Goal: Task Accomplishment & Management: Manage account settings

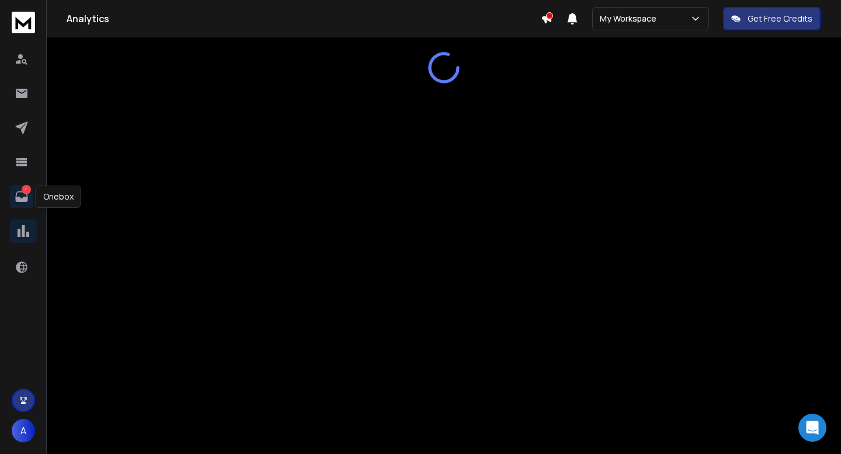
click at [26, 199] on icon at bounding box center [21, 196] width 12 height 11
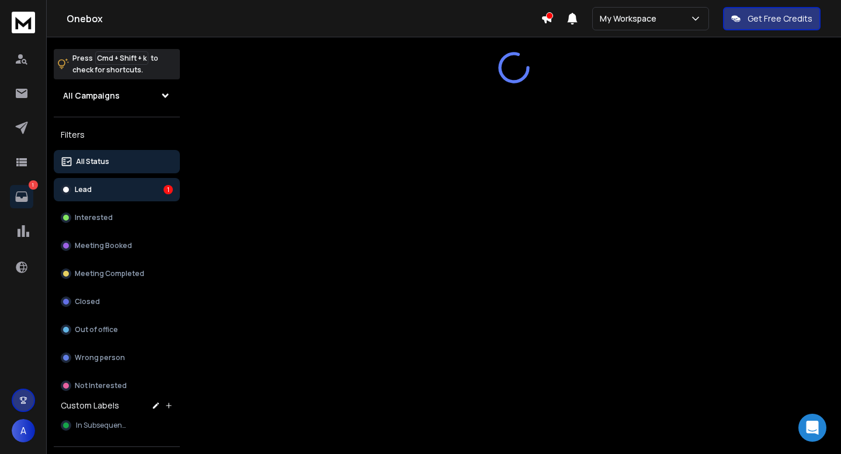
click at [102, 194] on button "Lead 1" at bounding box center [117, 189] width 126 height 23
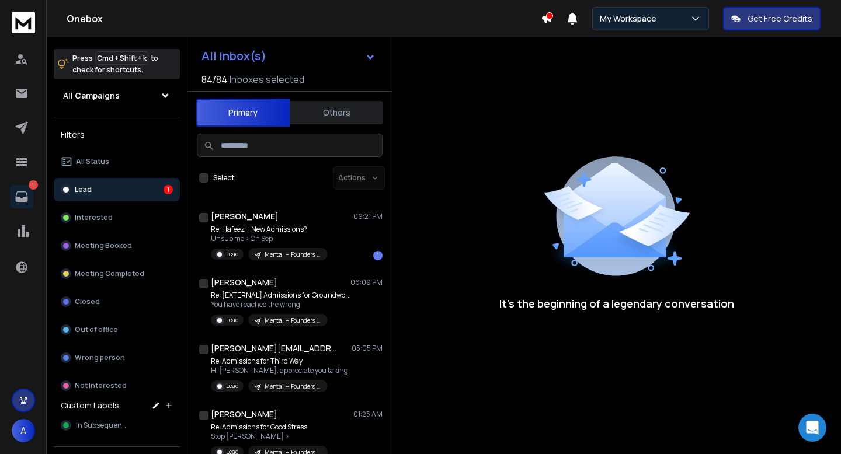
click at [660, 29] on button "My Workspace" at bounding box center [650, 18] width 117 height 23
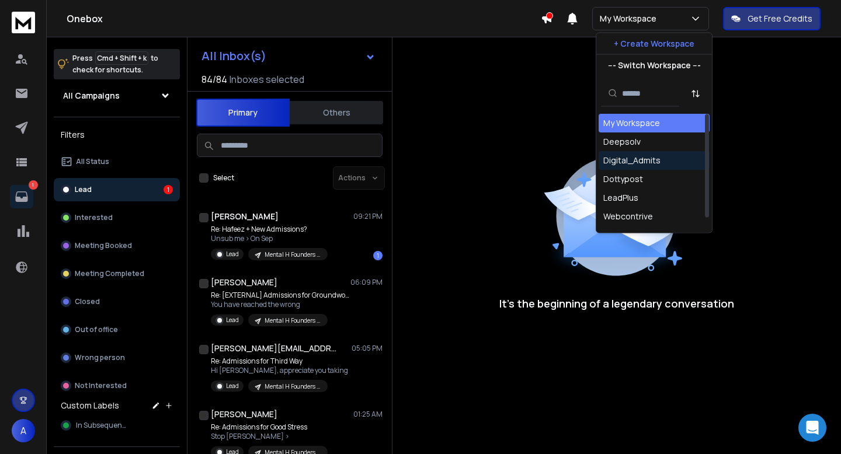
click at [642, 155] on div "Digital_Admits" at bounding box center [631, 161] width 57 height 12
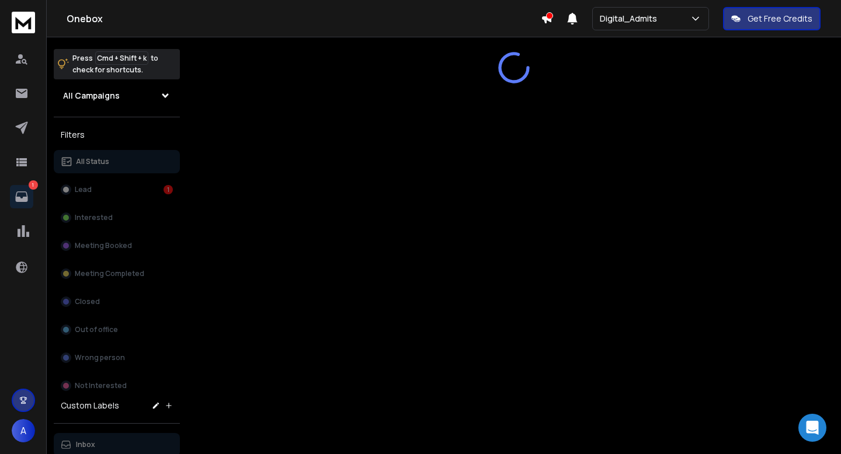
click at [82, 196] on div "All Status Lead 1 Interested Meeting Booked Meeting Completed Closed Out of off…" at bounding box center [117, 273] width 126 height 247
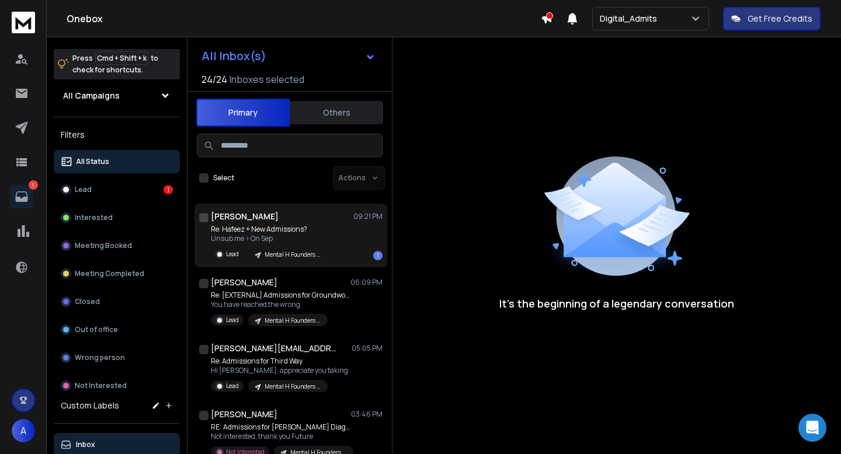
click at [302, 236] on p "Unsub me > On Sep" at bounding box center [269, 238] width 117 height 9
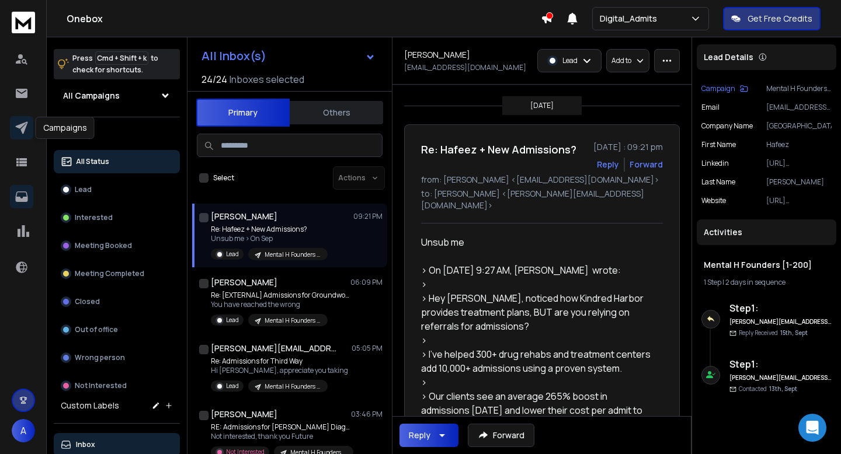
click at [25, 123] on icon at bounding box center [21, 127] width 12 height 12
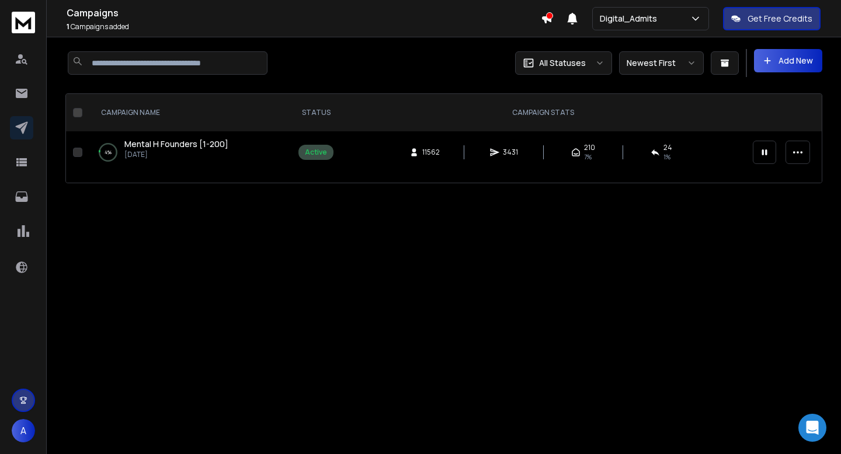
click at [158, 144] on span "Mental H Founders [1-200]" at bounding box center [176, 143] width 104 height 11
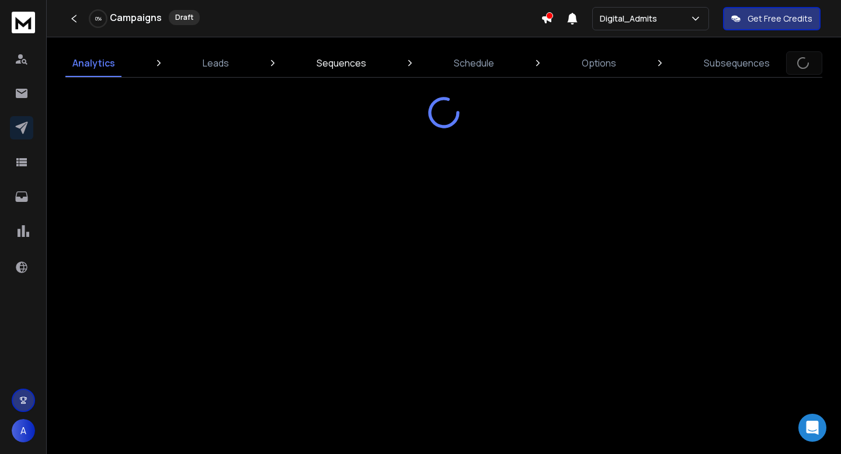
click at [335, 69] on p "Sequences" at bounding box center [341, 63] width 50 height 14
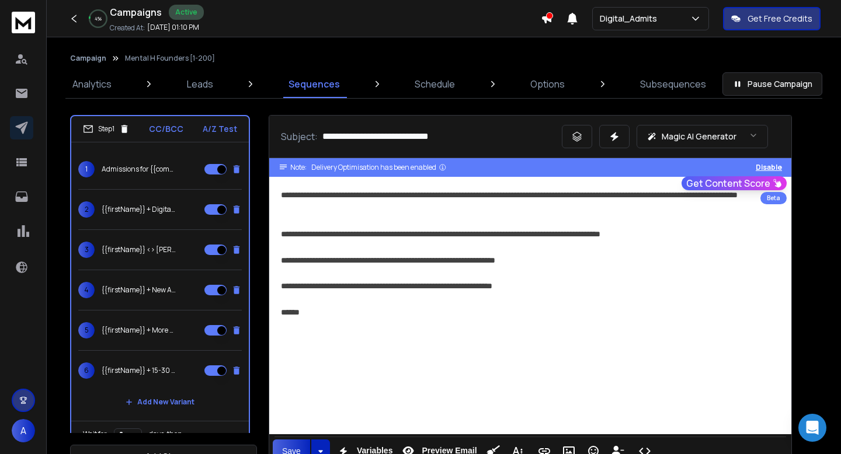
click at [144, 179] on div "1 Admissions for {{companyName}}" at bounding box center [159, 169] width 163 height 40
click at [124, 213] on p "{{firstName}} + DigitalAdmits Intro" at bounding box center [139, 209] width 75 height 9
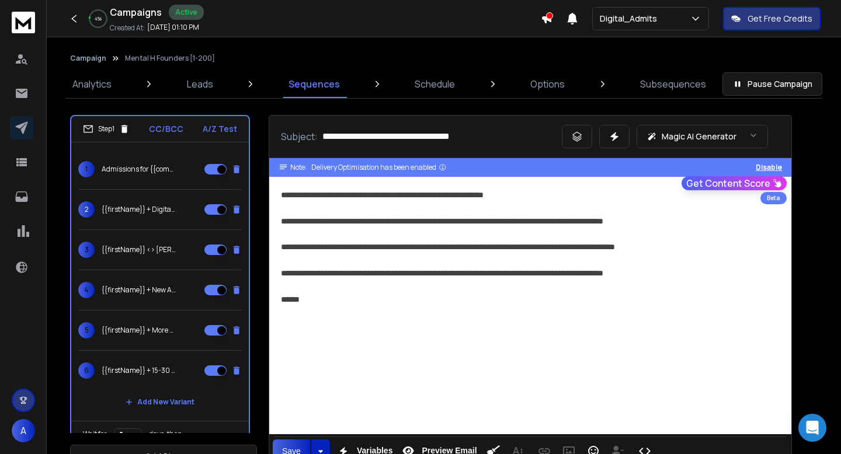
click at [127, 252] on p "{{firstName}} <> Tyler" at bounding box center [139, 249] width 75 height 9
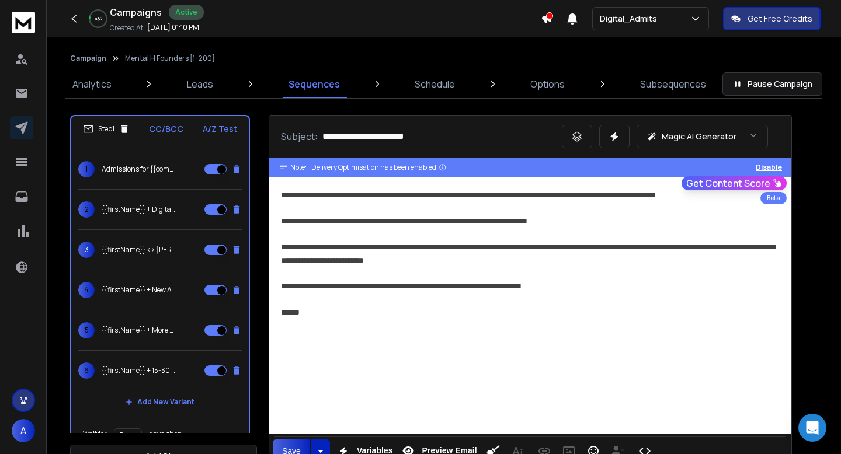
click at [121, 290] on p "{{firstName}} + New Admissions?" at bounding box center [139, 289] width 75 height 9
click at [120, 334] on p "{{firstName}} + More Admissions?" at bounding box center [139, 330] width 75 height 9
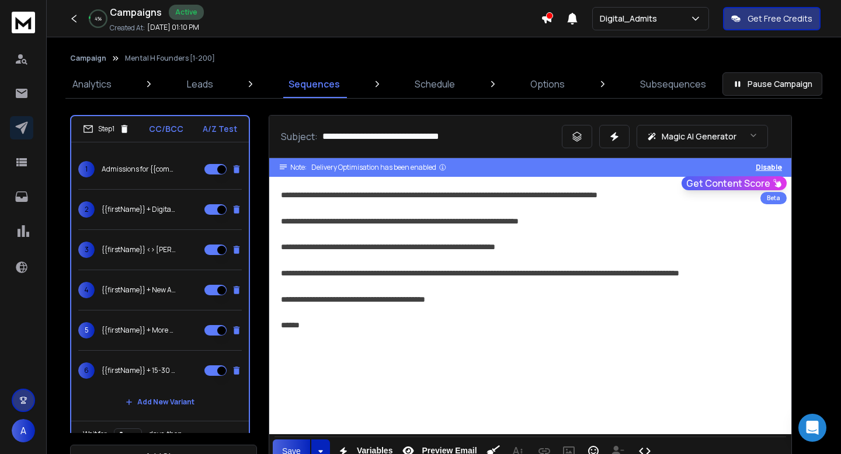
click at [133, 373] on p "{{firstName}} + 15-30 admits/month" at bounding box center [139, 370] width 75 height 9
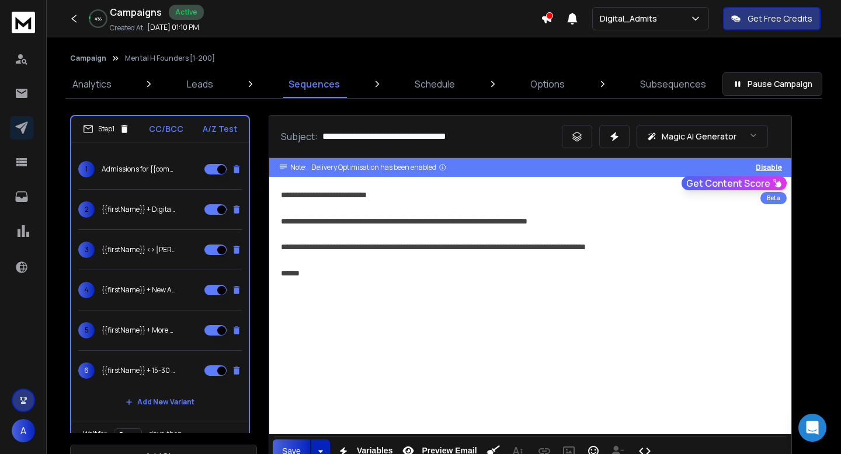
click at [147, 331] on p "{{firstName}} + More Admissions?" at bounding box center [139, 330] width 75 height 9
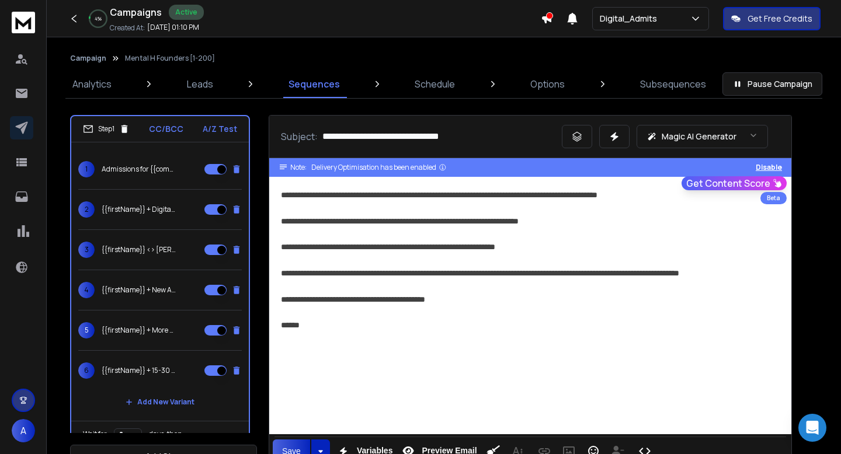
click at [152, 294] on p "{{firstName}} + New Admissions?" at bounding box center [139, 289] width 75 height 9
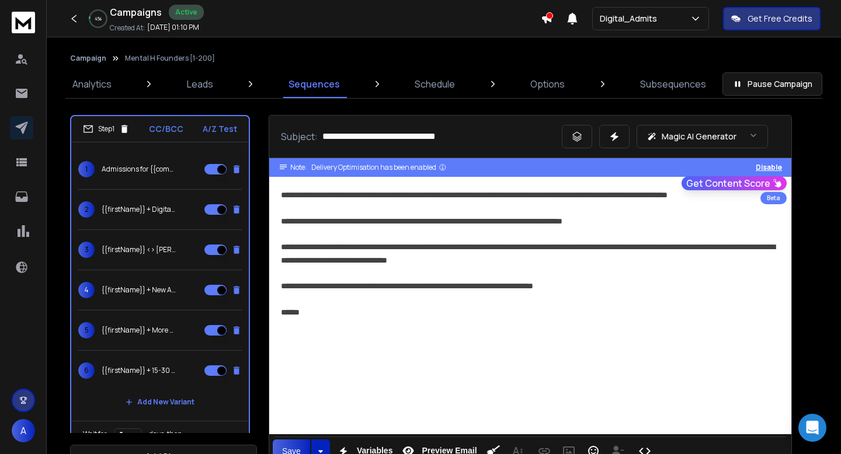
click at [138, 253] on p "{{firstName}} <> Tyler" at bounding box center [139, 249] width 75 height 9
click at [142, 219] on div "2 {{firstName}} + DigitalAdmits Intro" at bounding box center [159, 210] width 163 height 40
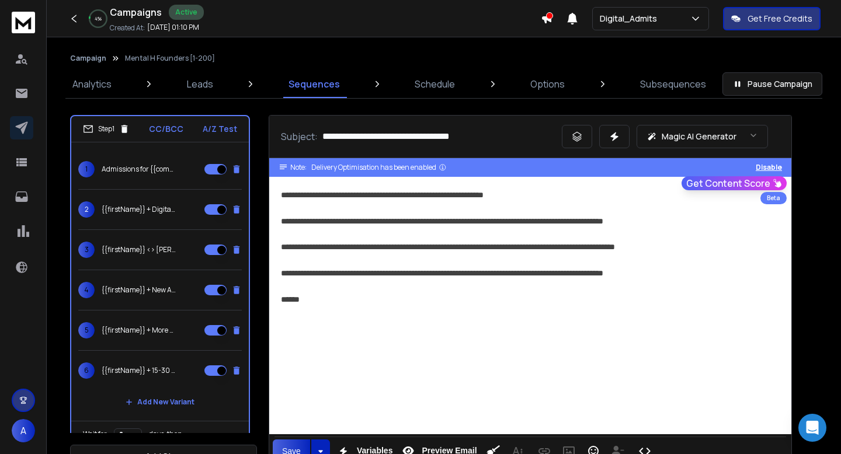
click at [153, 170] on p "Admissions for {{companyName}}" at bounding box center [139, 169] width 75 height 9
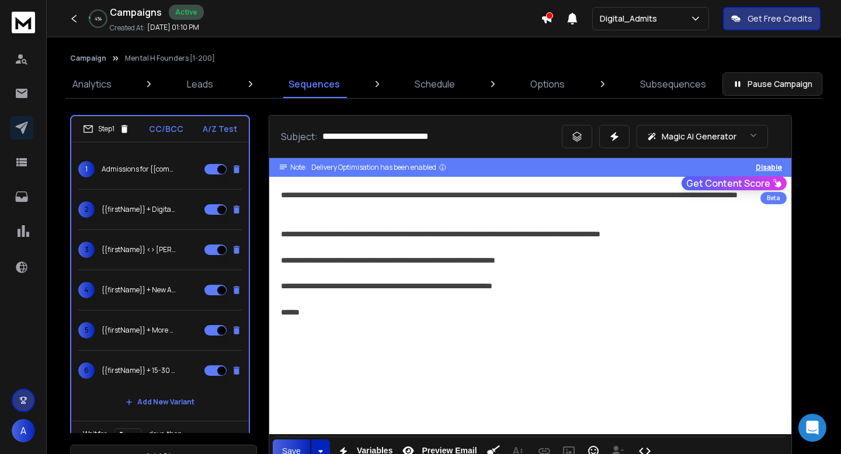
click at [140, 337] on div "5 {{firstName}} + More Admissions?" at bounding box center [127, 330] width 98 height 16
type input "**********"
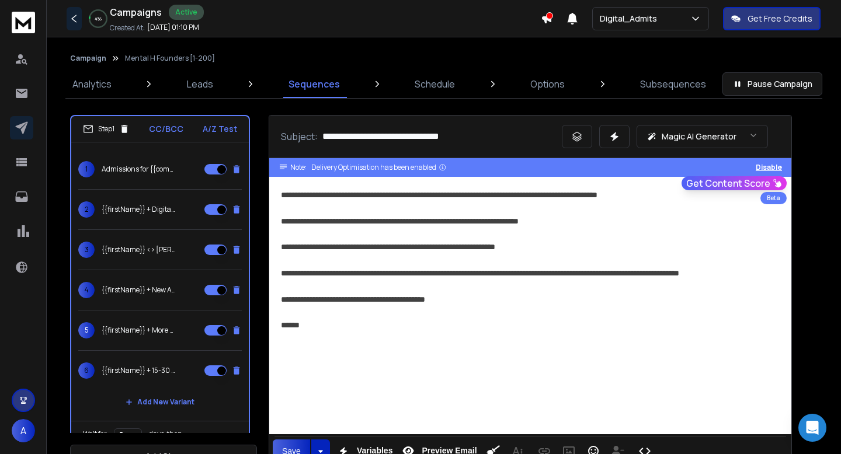
click at [68, 13] on button at bounding box center [74, 18] width 15 height 23
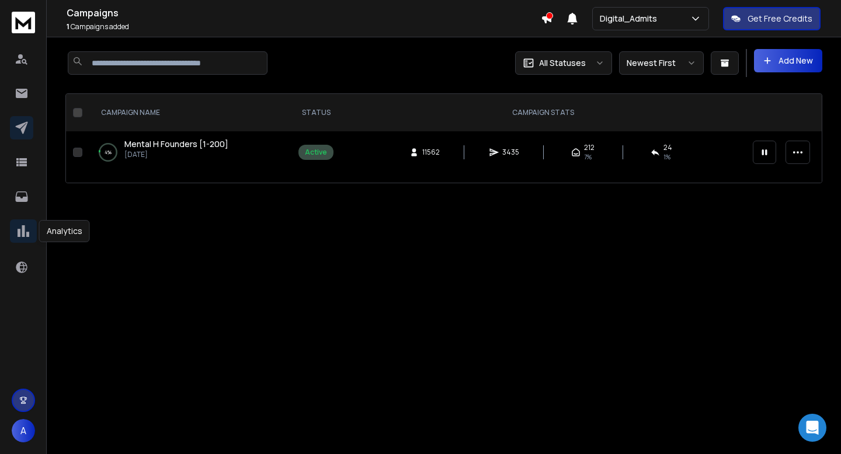
click at [23, 236] on icon at bounding box center [24, 231] width 12 height 12
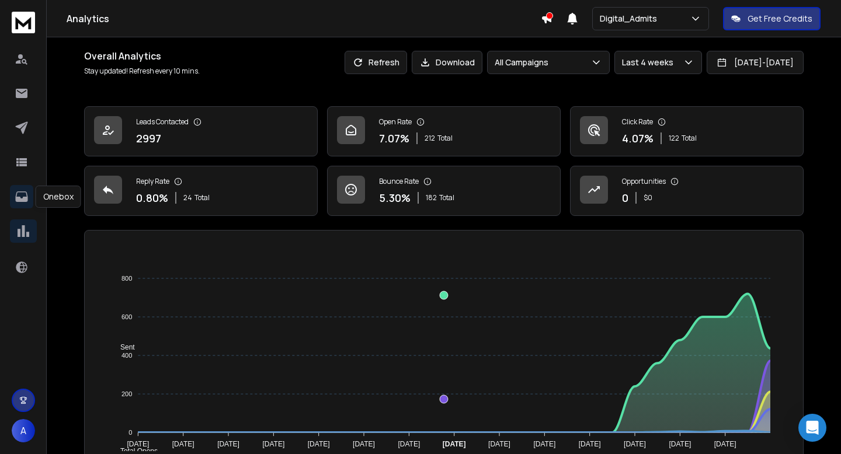
click at [23, 196] on icon at bounding box center [22, 197] width 14 height 14
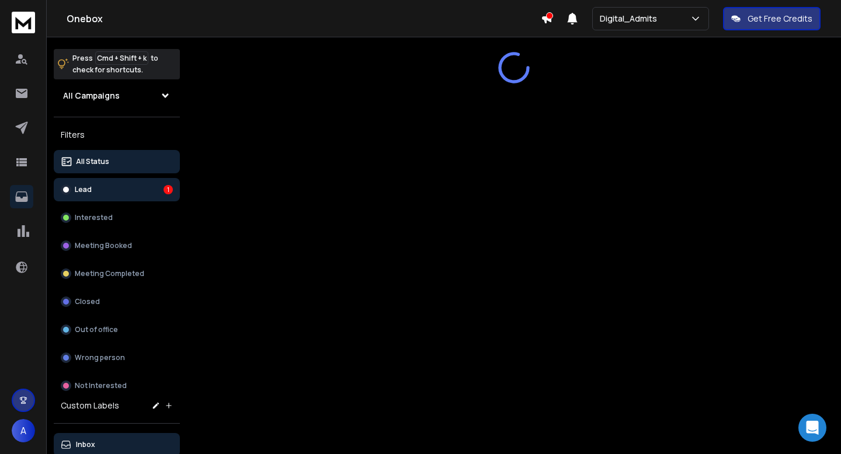
click at [106, 187] on button "Lead 1" at bounding box center [117, 189] width 126 height 23
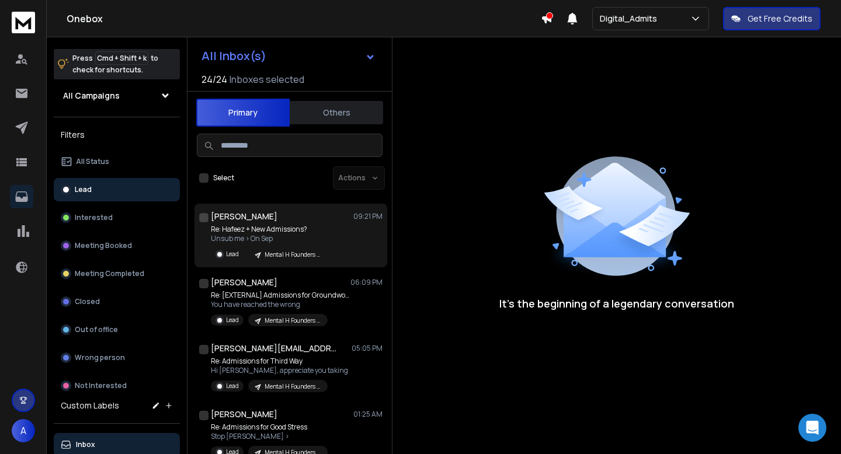
click at [277, 228] on p "Re: Hafeez + New Admissions?" at bounding box center [269, 229] width 117 height 9
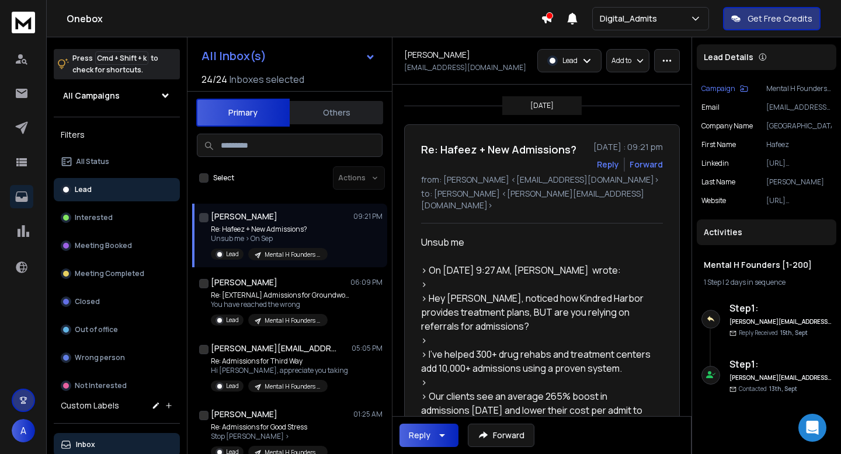
click at [578, 50] on div "Lead" at bounding box center [569, 61] width 63 height 22
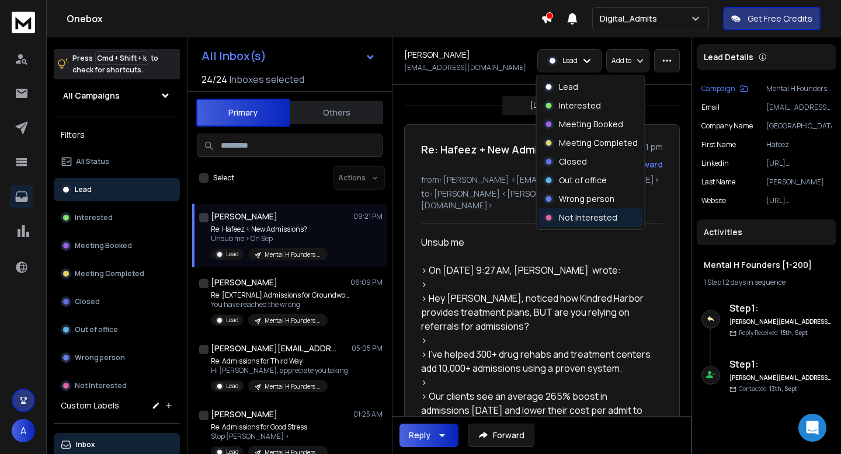
click at [563, 212] on p "Not Interested" at bounding box center [588, 218] width 58 height 12
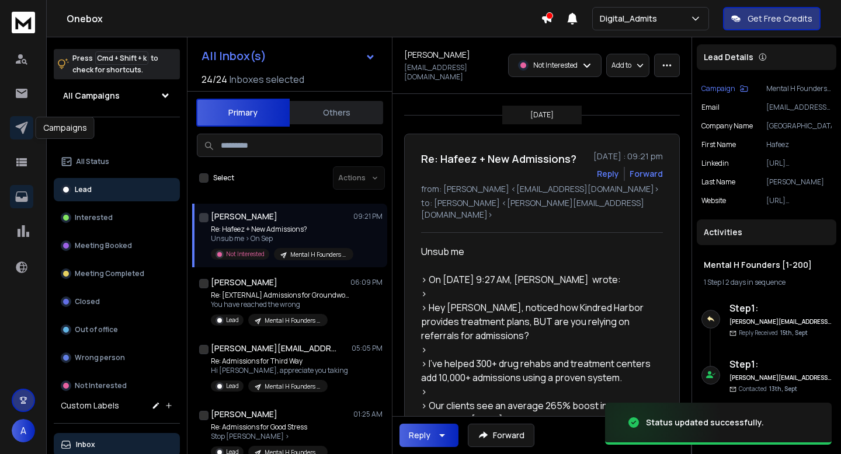
click at [27, 121] on icon at bounding box center [22, 128] width 14 height 14
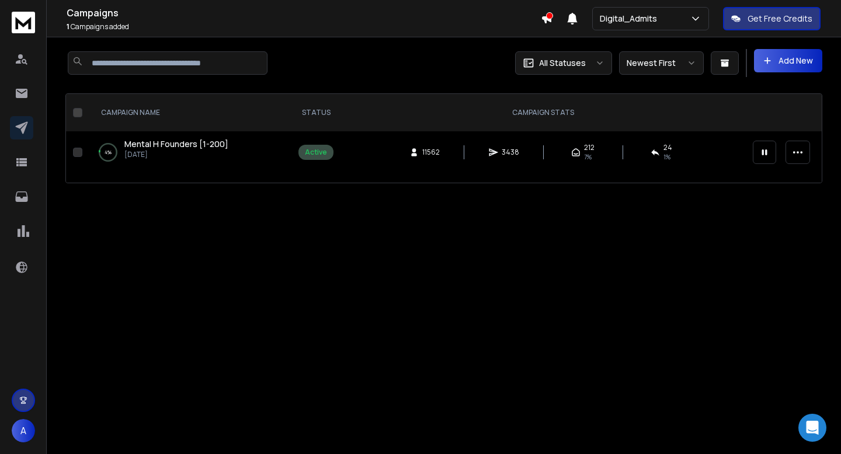
click at [174, 146] on span "Mental H Founders [1-200]" at bounding box center [176, 143] width 104 height 11
